Goal: Find specific page/section: Find specific page/section

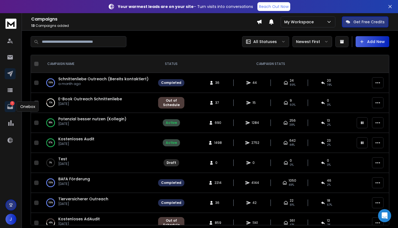
click at [12, 108] on icon at bounding box center [10, 106] width 6 height 5
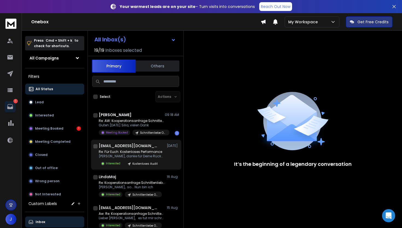
click at [139, 148] on h1 "[EMAIL_ADDRESS][DOMAIN_NAME]" at bounding box center [129, 145] width 60 height 5
